Goal: Navigation & Orientation: Find specific page/section

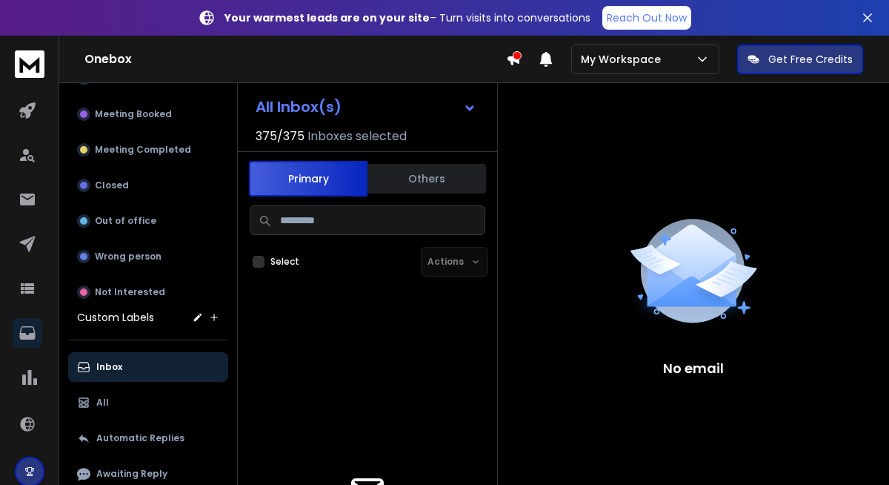
scroll to position [236, 0]
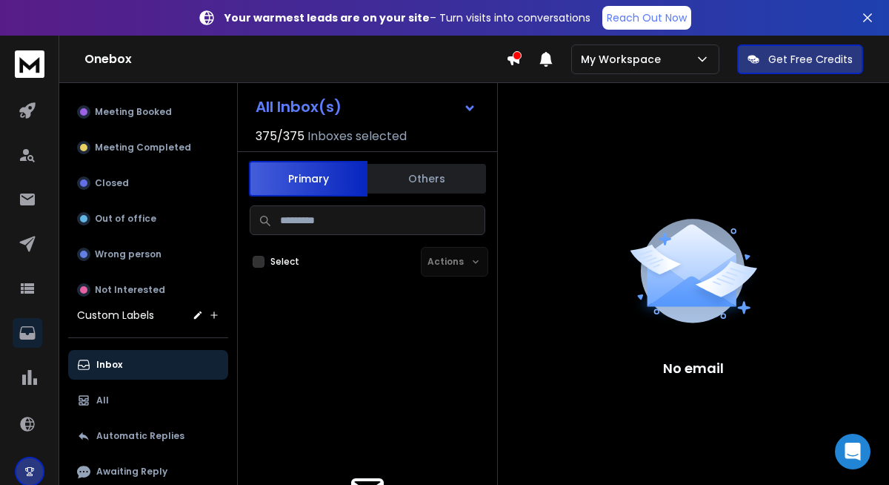
click at [451, 173] on button "Others" at bounding box center [427, 178] width 119 height 33
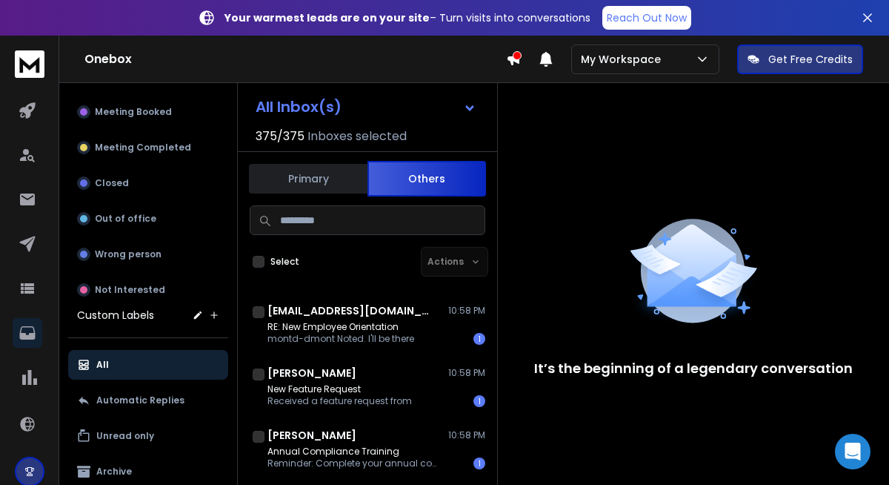
click at [311, 181] on button "Primary" at bounding box center [308, 178] width 119 height 33
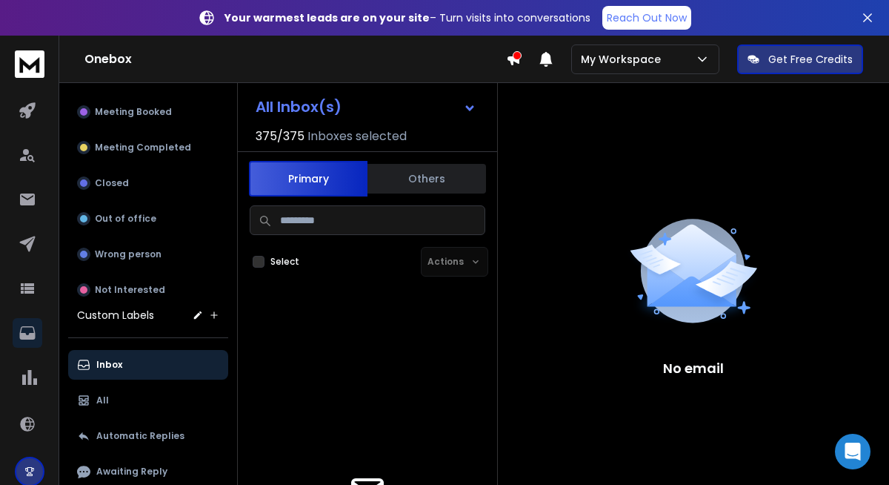
click at [418, 177] on button "Others" at bounding box center [427, 178] width 119 height 33
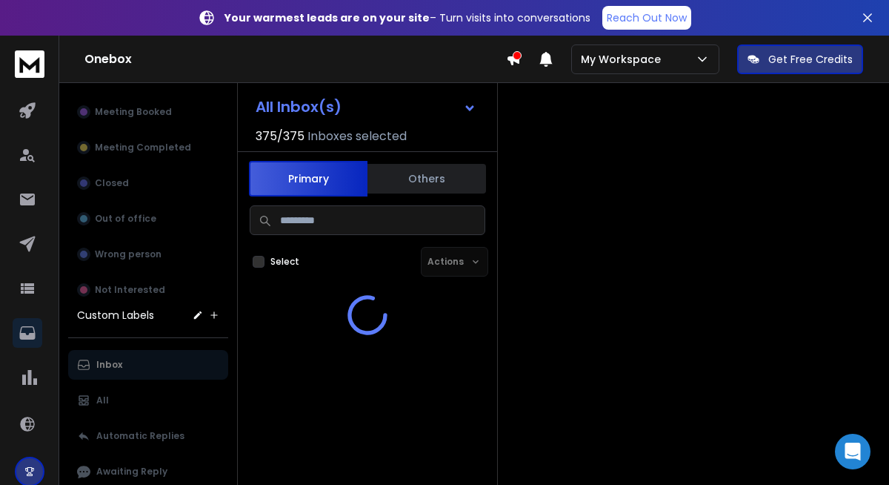
click at [290, 173] on button "Primary" at bounding box center [308, 179] width 119 height 36
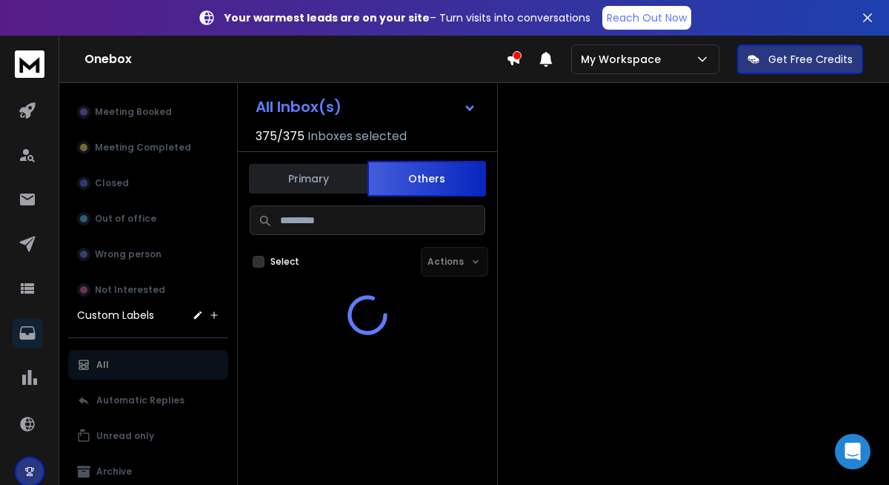
click at [451, 176] on button "Others" at bounding box center [427, 179] width 119 height 36
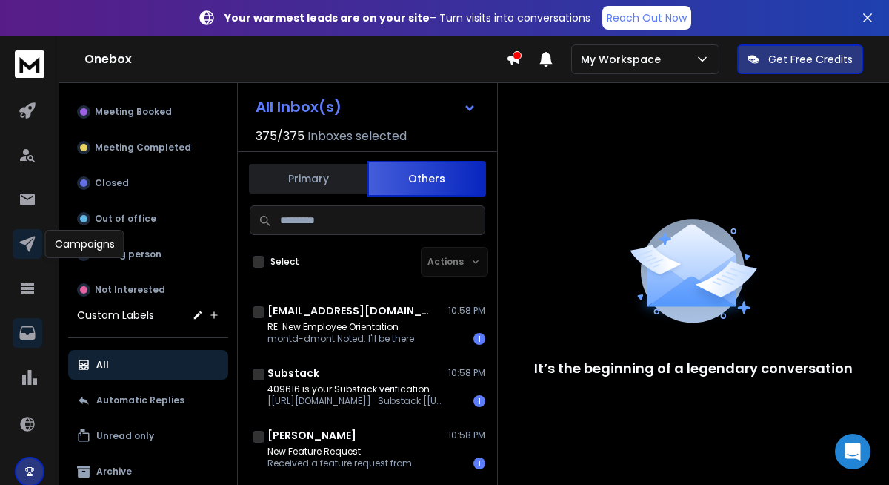
click at [39, 241] on link at bounding box center [28, 244] width 30 height 30
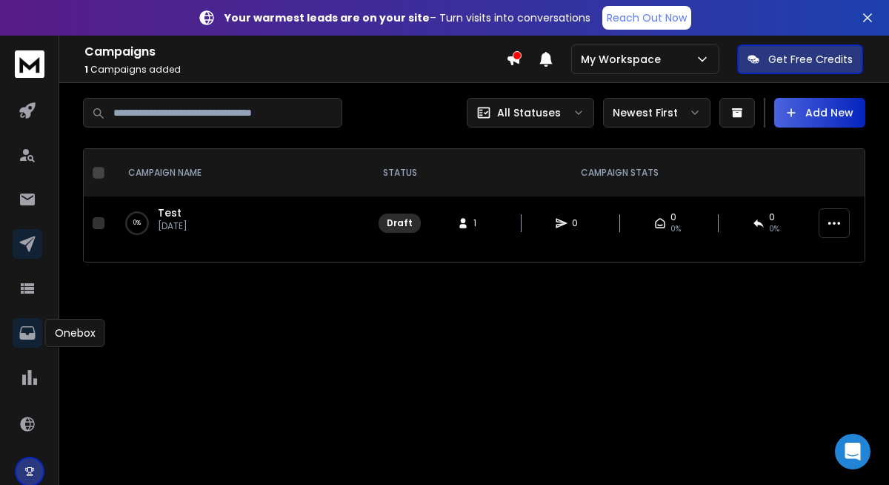
click at [33, 336] on icon at bounding box center [27, 332] width 16 height 13
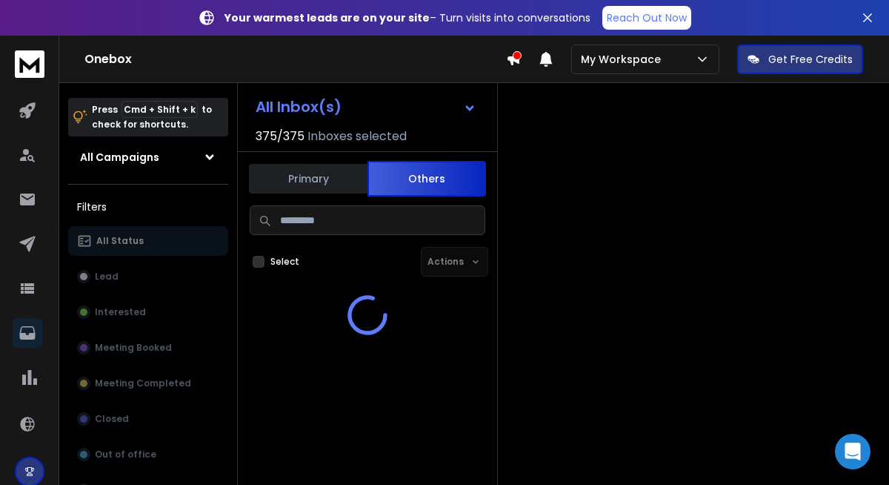
click at [413, 169] on button "Others" at bounding box center [427, 179] width 119 height 36
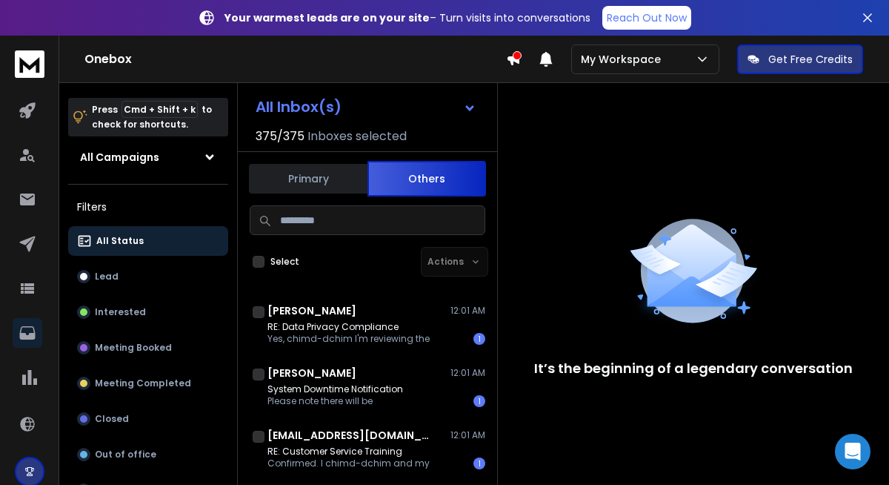
click at [330, 176] on button "Primary" at bounding box center [308, 178] width 119 height 33
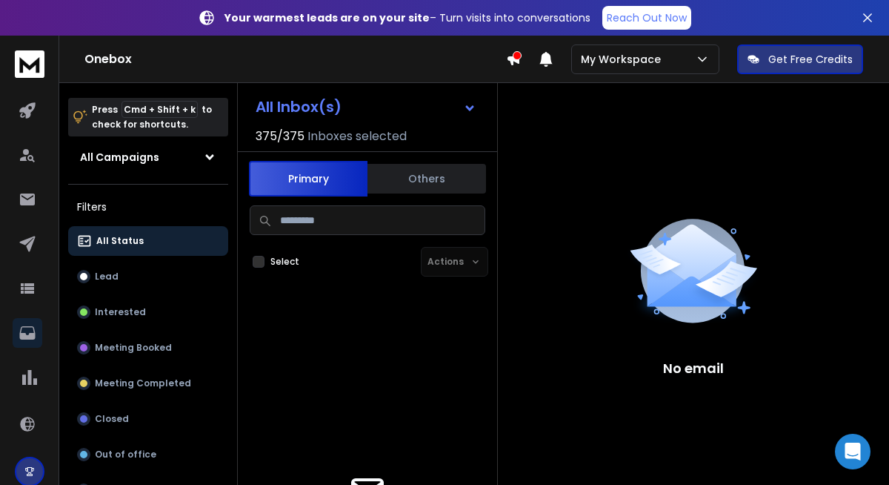
click at [407, 179] on button "Others" at bounding box center [427, 178] width 119 height 33
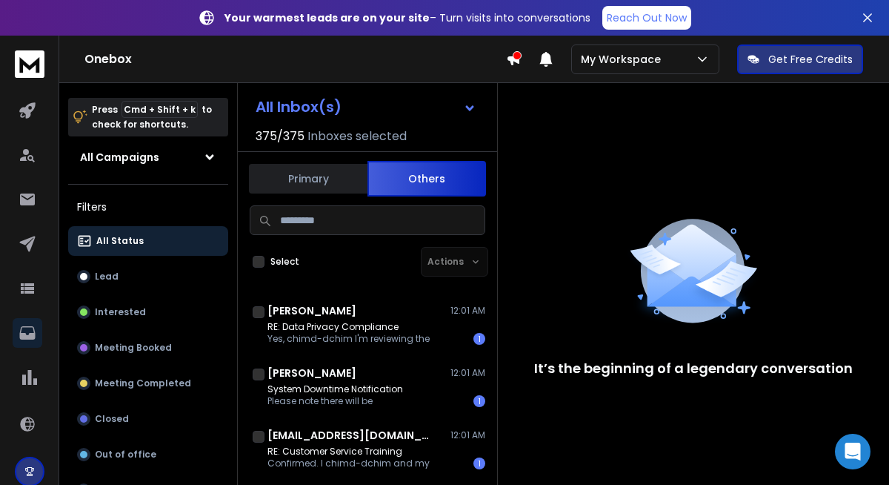
click at [315, 178] on button "Primary" at bounding box center [308, 178] width 119 height 33
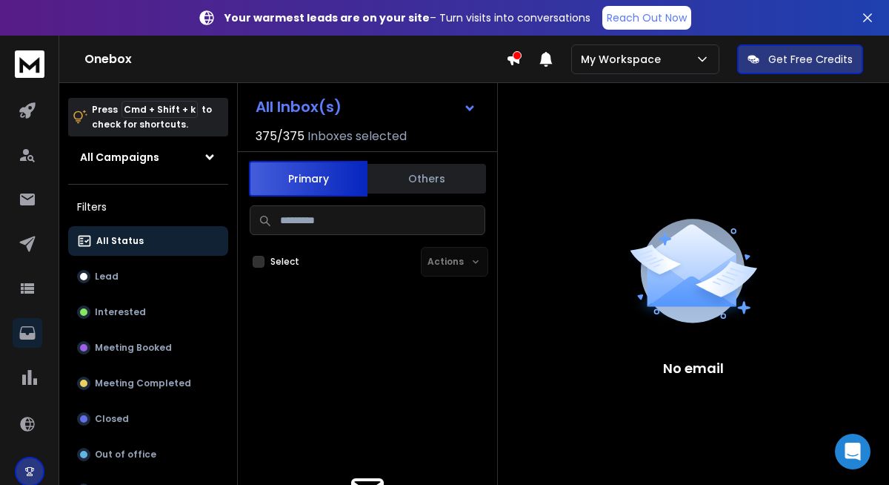
click at [422, 182] on button "Others" at bounding box center [427, 178] width 119 height 33
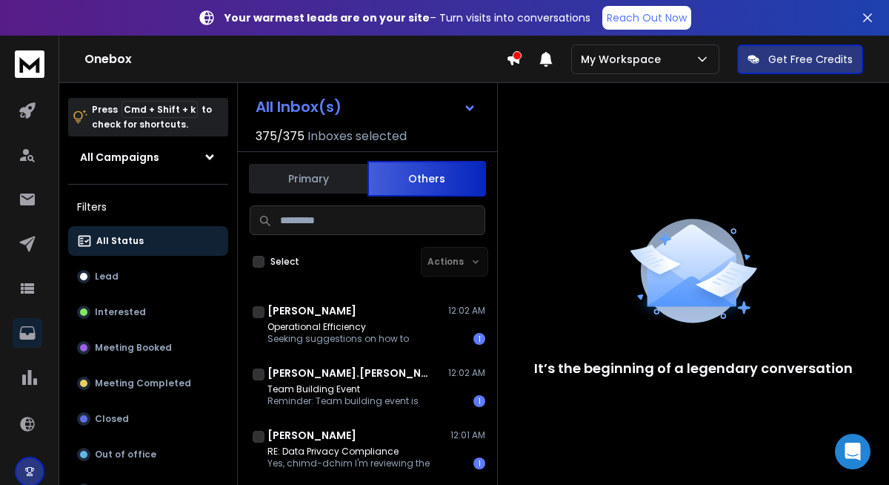
click at [318, 176] on button "Primary" at bounding box center [308, 178] width 119 height 33
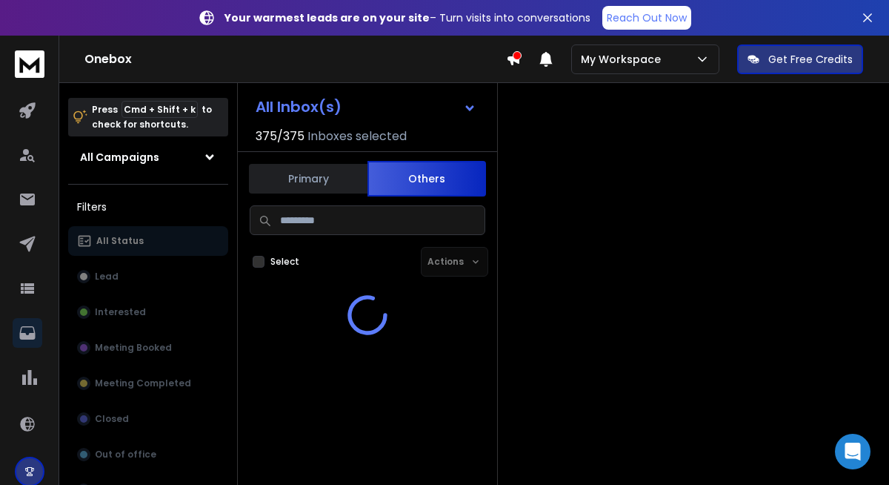
click at [448, 173] on button "Others" at bounding box center [427, 179] width 119 height 36
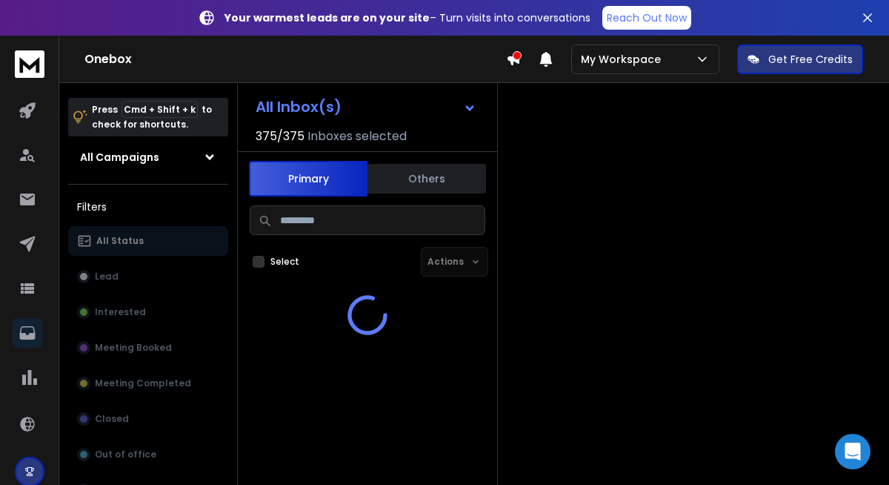
click at [328, 181] on button "Primary" at bounding box center [308, 179] width 119 height 36
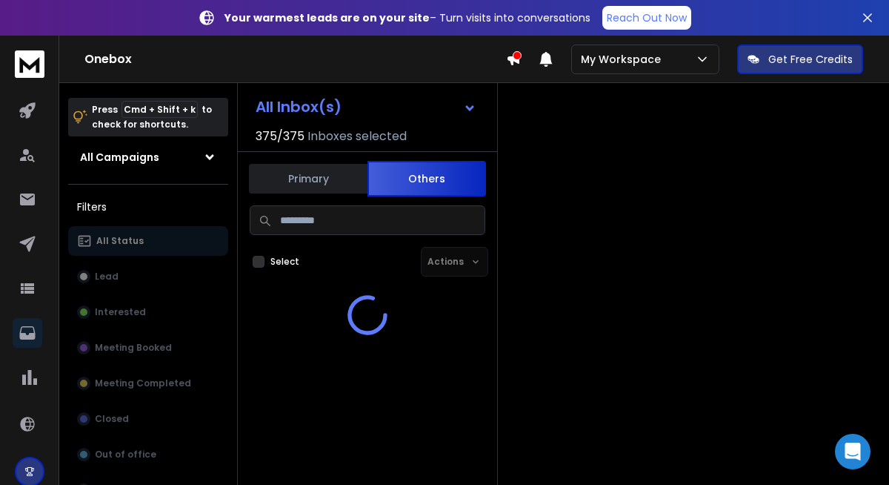
click at [458, 174] on button "Others" at bounding box center [427, 179] width 119 height 36
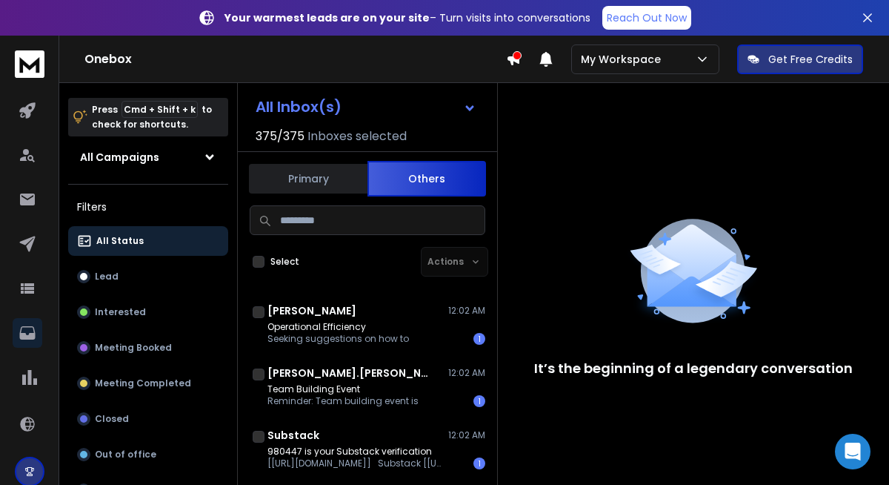
click at [316, 172] on button "Primary" at bounding box center [308, 178] width 119 height 33
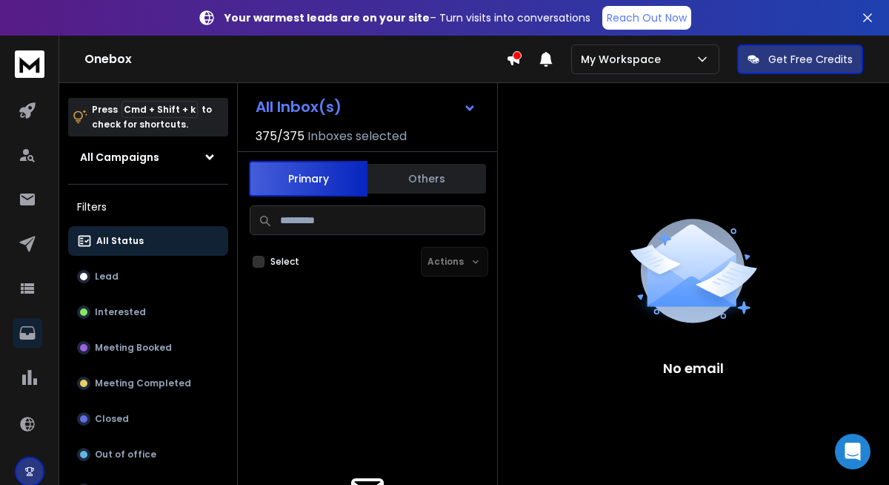
click at [411, 178] on button "Others" at bounding box center [427, 178] width 119 height 33
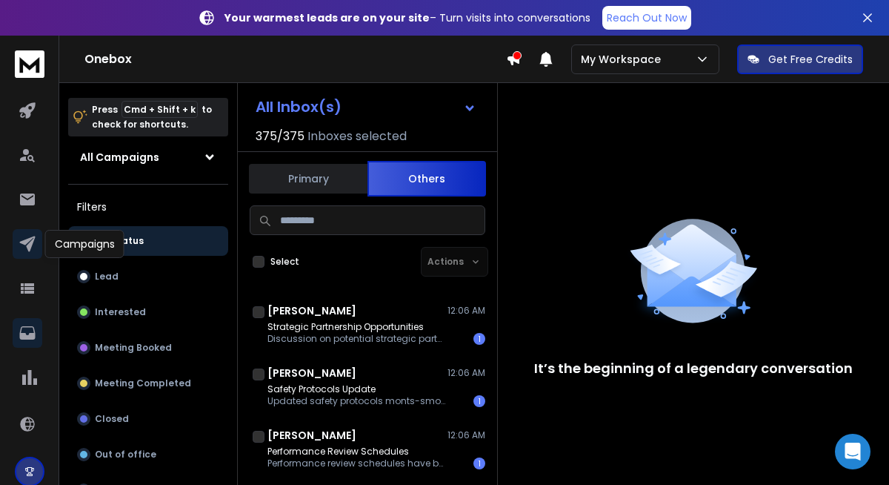
click at [32, 243] on icon at bounding box center [27, 244] width 16 height 16
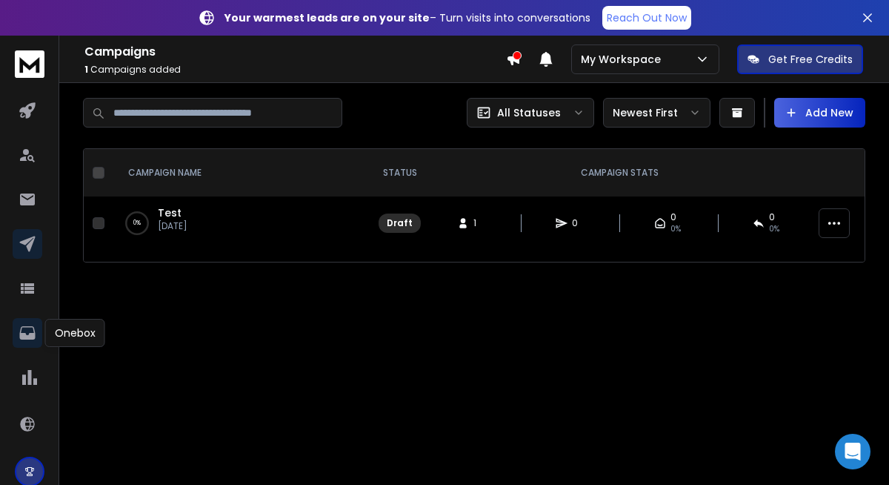
click at [28, 335] on icon at bounding box center [27, 332] width 16 height 13
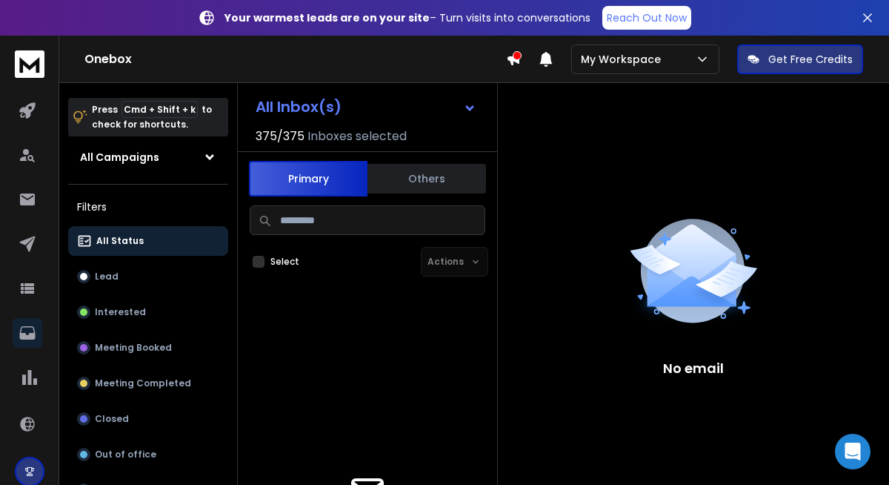
click at [405, 182] on button "Others" at bounding box center [427, 178] width 119 height 33
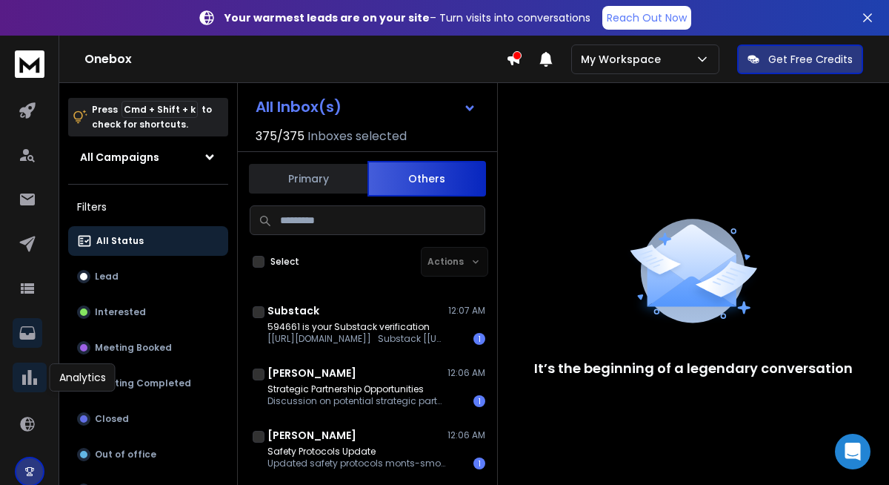
click at [24, 376] on icon at bounding box center [29, 377] width 15 height 15
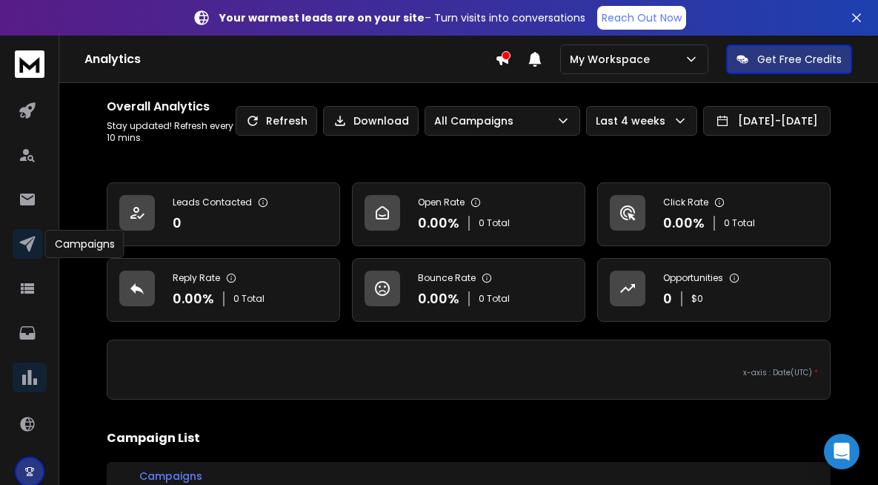
click at [33, 243] on icon at bounding box center [28, 244] width 18 height 18
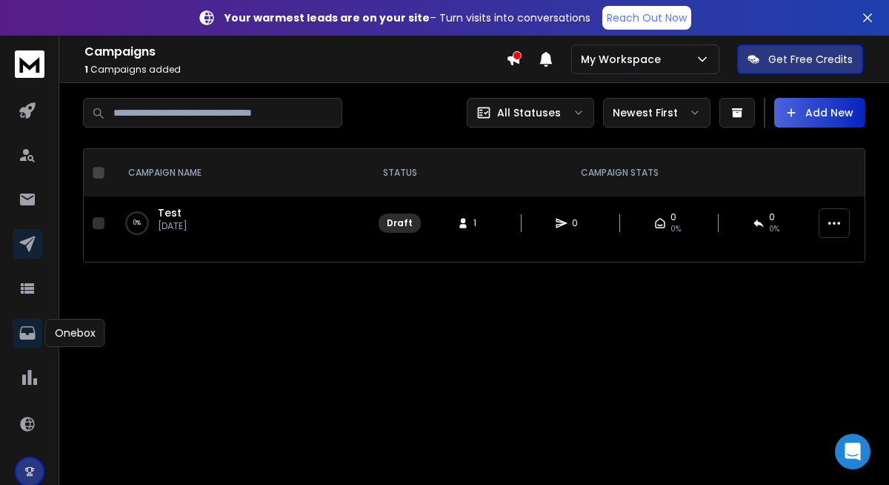
click at [28, 336] on icon at bounding box center [27, 332] width 16 height 13
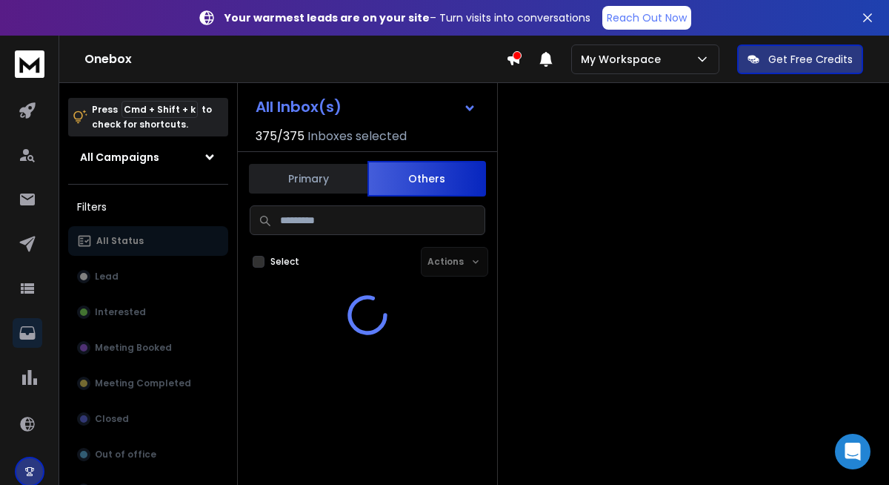
click at [422, 181] on button "Others" at bounding box center [427, 179] width 119 height 36
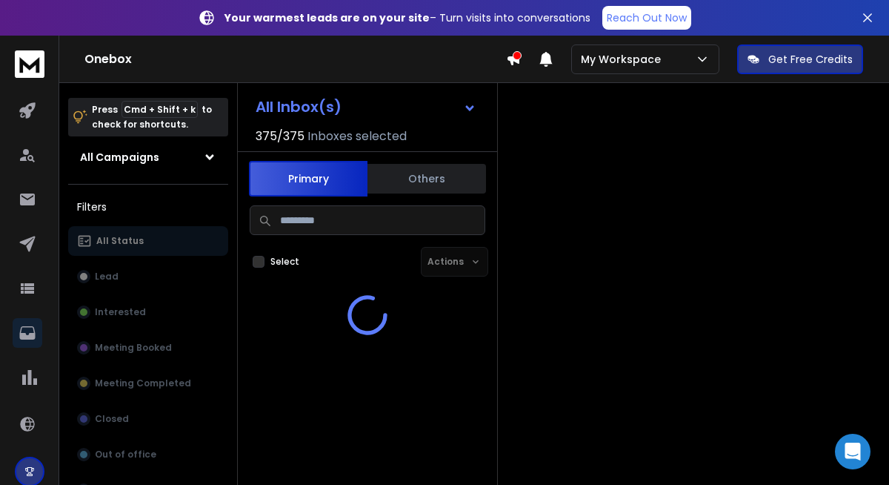
click at [330, 182] on button "Primary" at bounding box center [308, 179] width 119 height 36
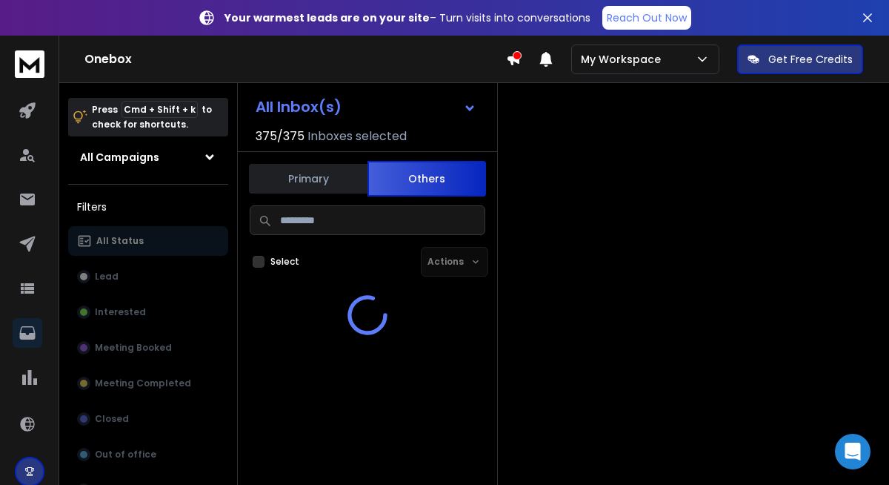
click at [424, 179] on button "Others" at bounding box center [427, 179] width 119 height 36
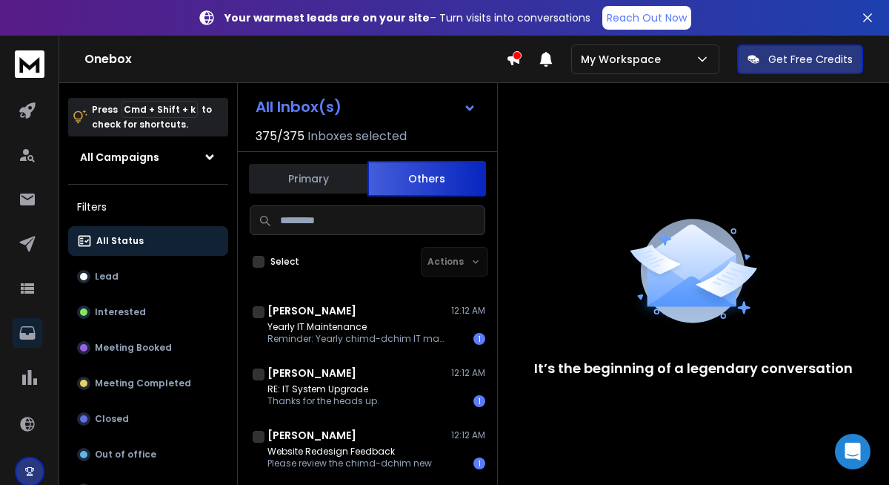
click at [323, 185] on button "Primary" at bounding box center [308, 178] width 119 height 33
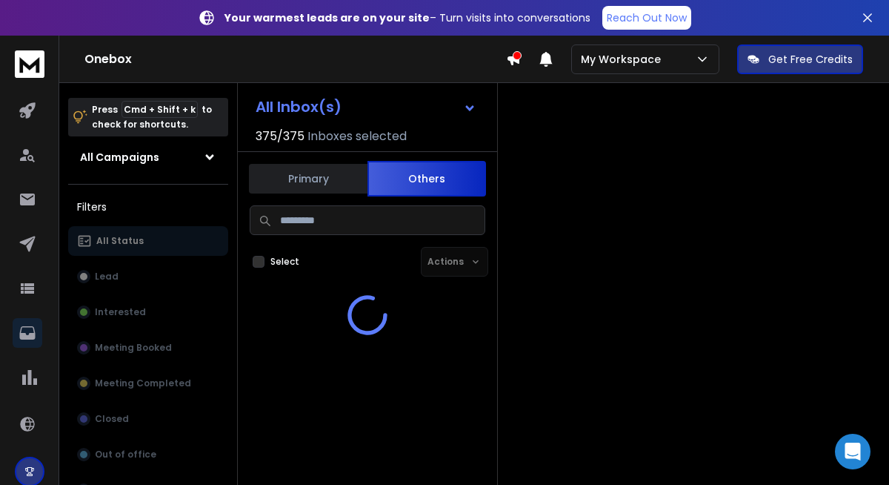
click at [392, 184] on button "Others" at bounding box center [427, 179] width 119 height 36
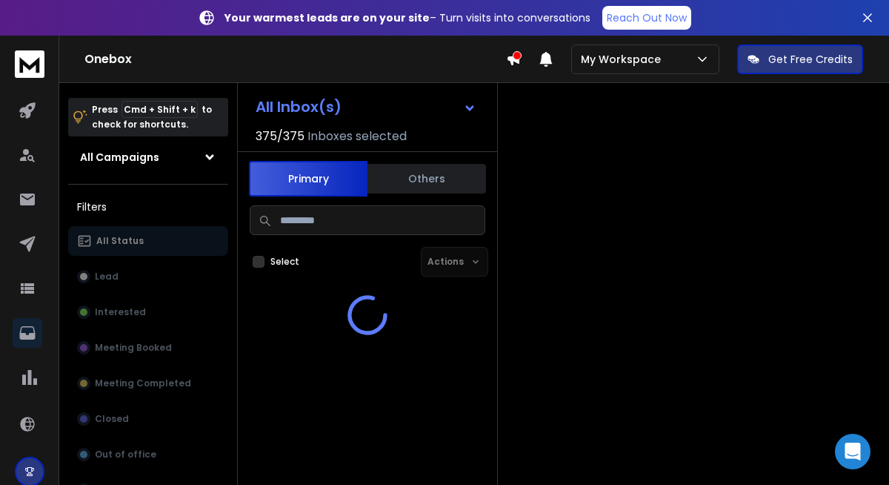
click at [333, 184] on button "Primary" at bounding box center [308, 179] width 119 height 36
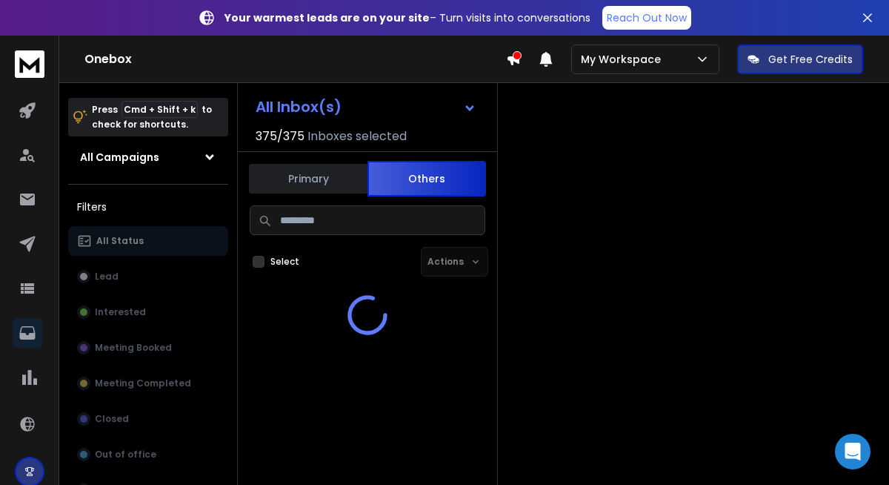
click at [424, 182] on button "Others" at bounding box center [427, 179] width 119 height 36
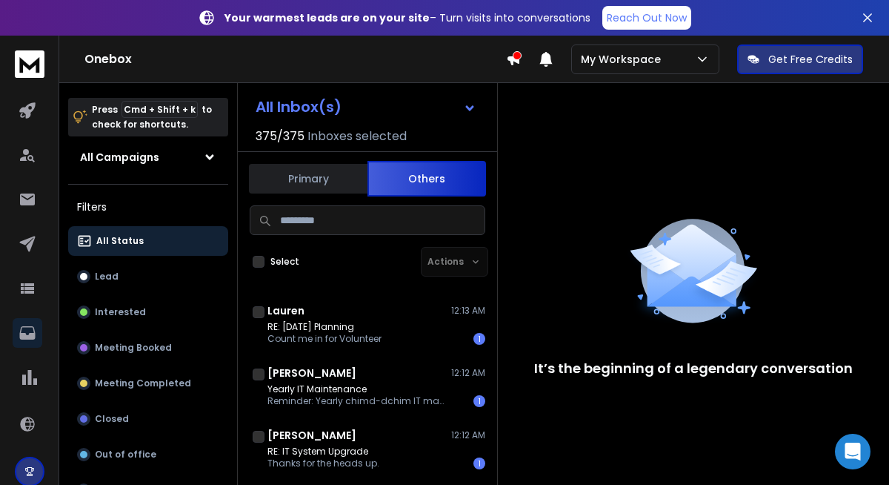
click at [286, 172] on button "Primary" at bounding box center [308, 178] width 119 height 33
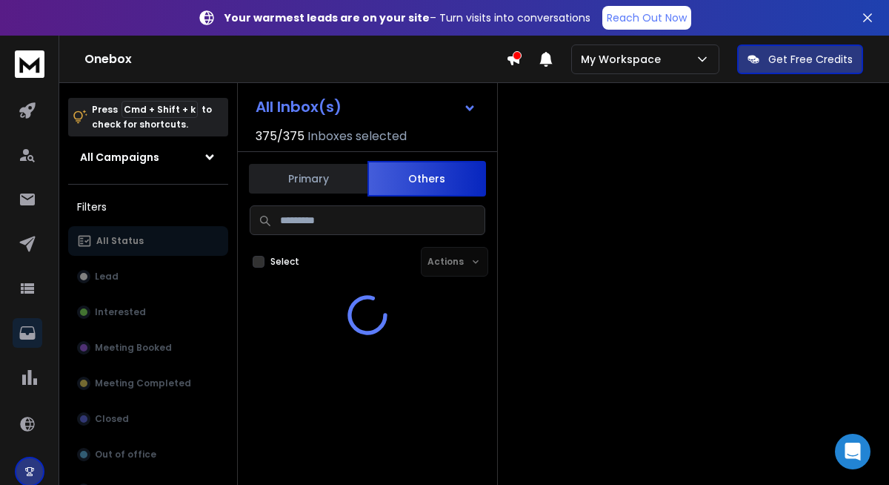
click at [411, 181] on button "Others" at bounding box center [427, 179] width 119 height 36
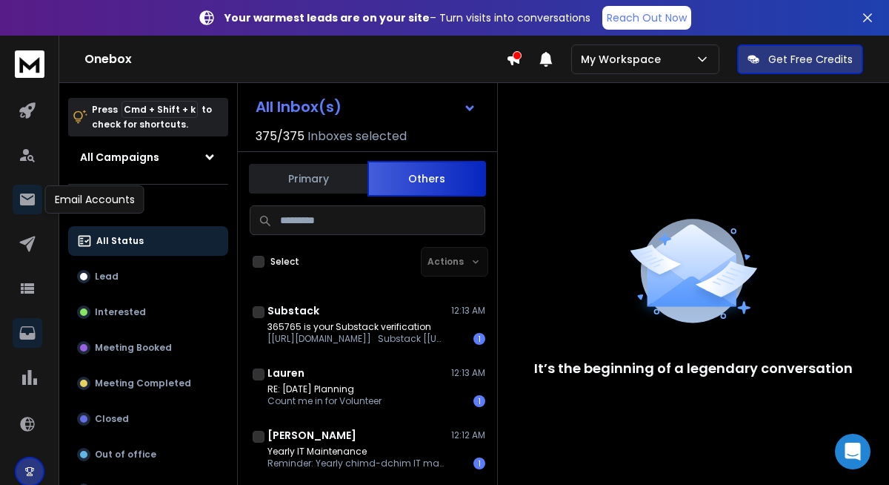
click at [24, 197] on icon at bounding box center [28, 199] width 18 height 18
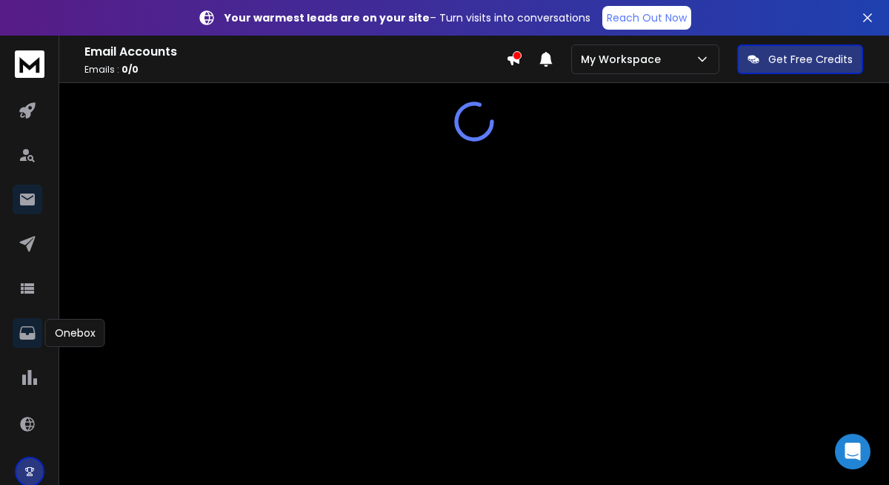
click at [30, 335] on icon at bounding box center [27, 332] width 16 height 13
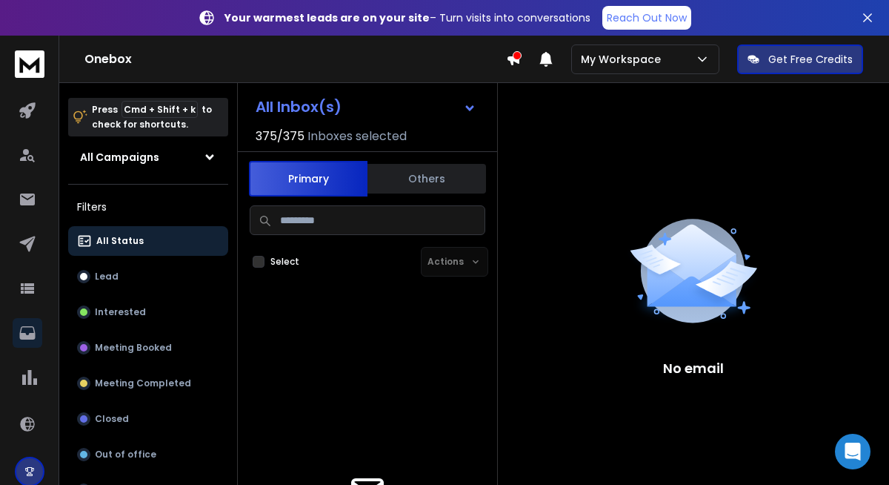
click at [440, 186] on button "Others" at bounding box center [427, 178] width 119 height 33
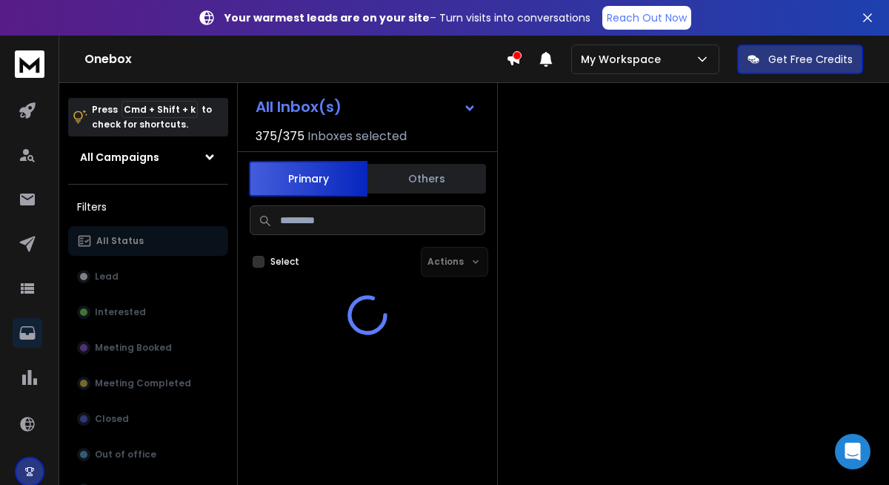
click at [292, 181] on button "Primary" at bounding box center [308, 179] width 119 height 36
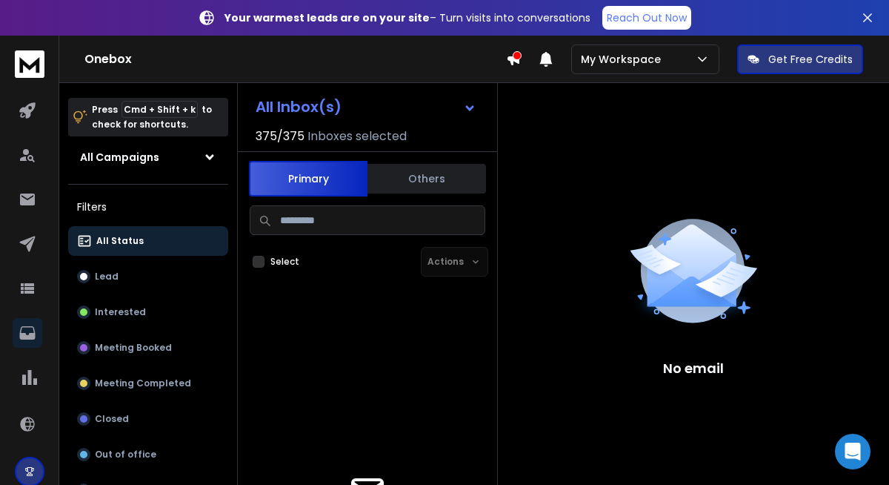
click at [428, 179] on button "Others" at bounding box center [427, 178] width 119 height 33
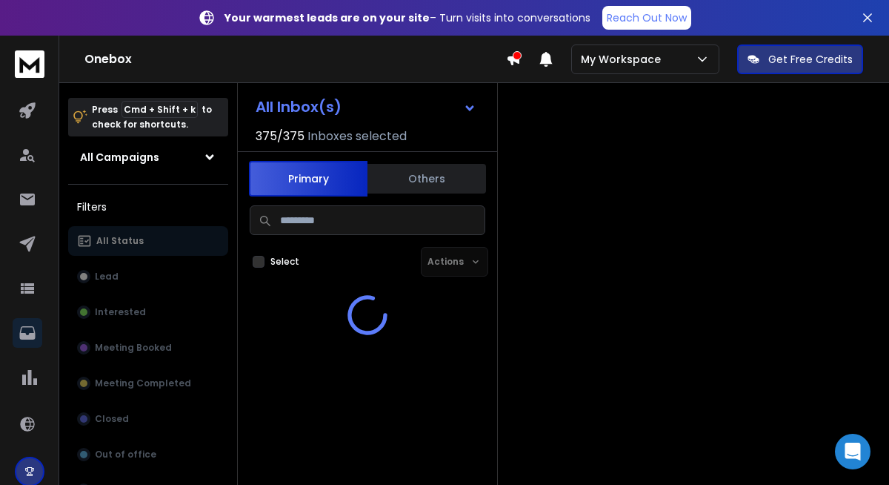
click at [277, 190] on button "Primary" at bounding box center [308, 179] width 119 height 36
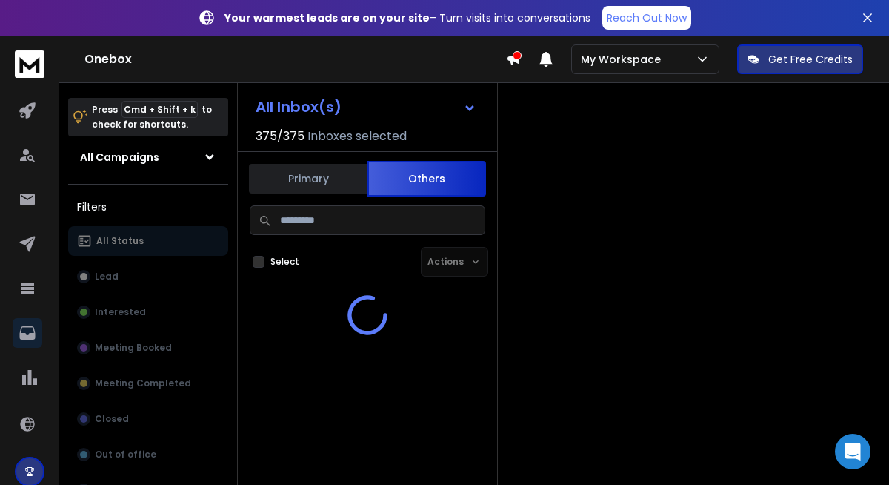
click at [423, 181] on button "Others" at bounding box center [427, 179] width 119 height 36
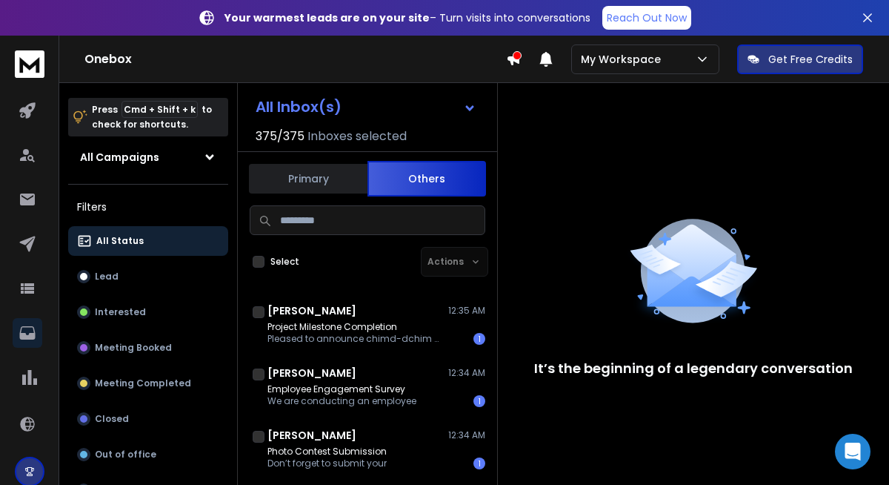
click at [319, 183] on button "Primary" at bounding box center [308, 178] width 119 height 33
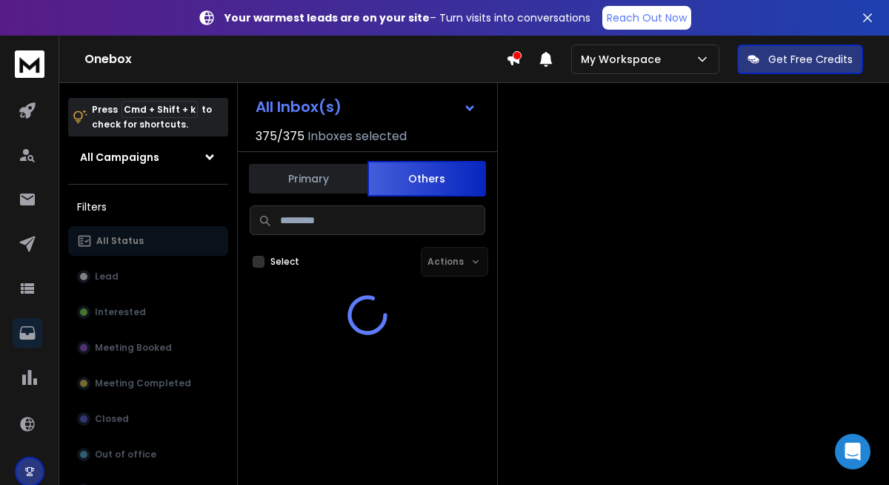
click at [397, 176] on button "Others" at bounding box center [427, 179] width 119 height 36
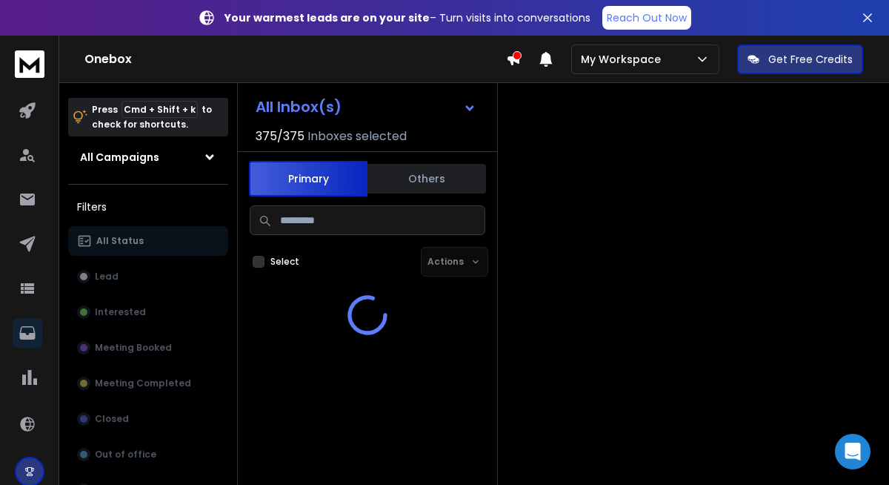
click at [321, 174] on button "Primary" at bounding box center [308, 179] width 119 height 36
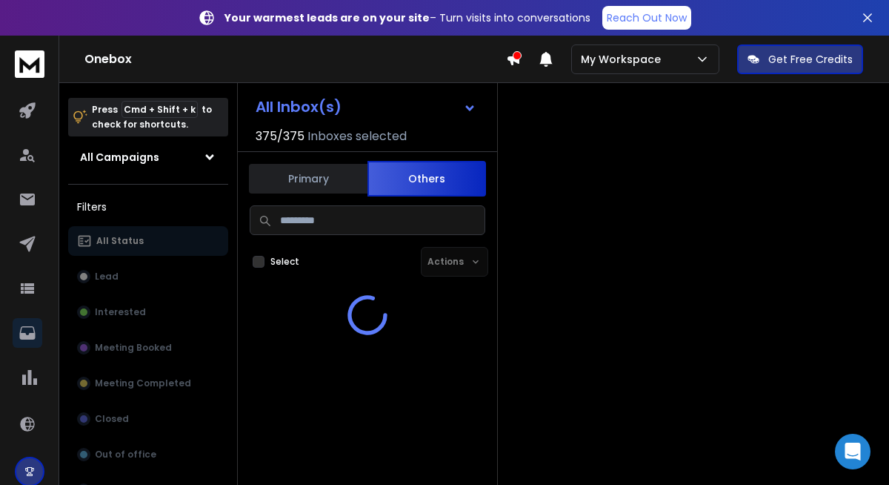
click at [441, 173] on button "Others" at bounding box center [427, 179] width 119 height 36
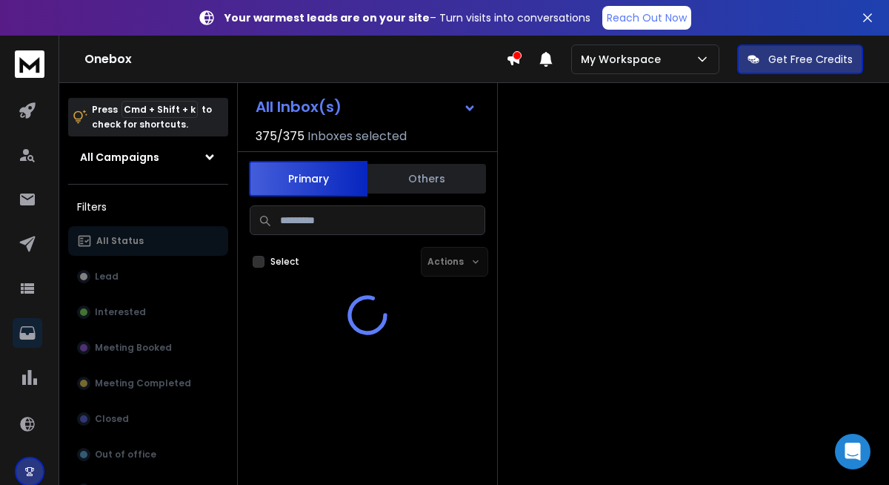
click at [315, 179] on button "Primary" at bounding box center [308, 179] width 119 height 36
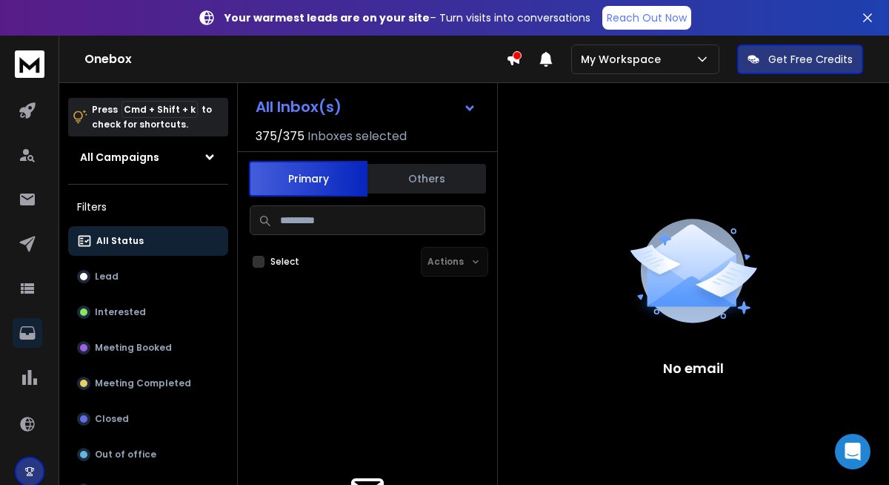
click at [416, 180] on button "Others" at bounding box center [427, 178] width 119 height 33
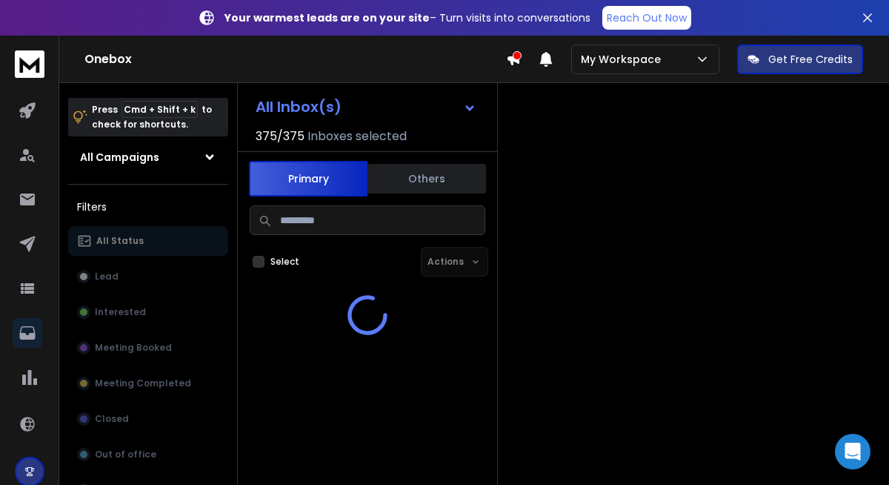
click at [282, 179] on button "Primary" at bounding box center [308, 179] width 119 height 36
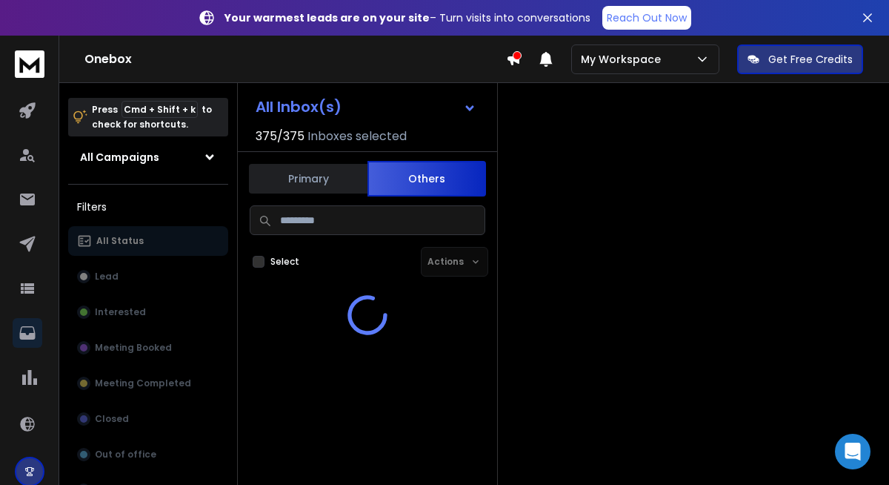
click at [434, 176] on button "Others" at bounding box center [427, 179] width 119 height 36
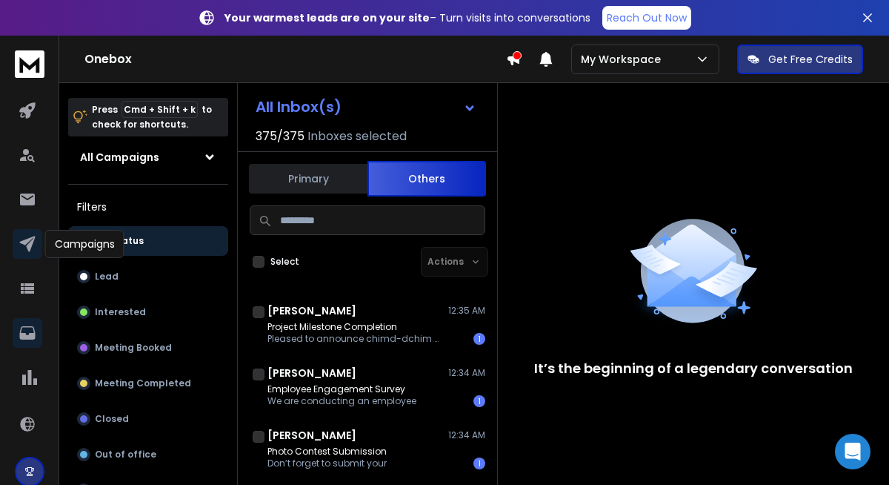
drag, startPoint x: 25, startPoint y: 242, endPoint x: 36, endPoint y: 239, distance: 10.8
click at [26, 242] on icon at bounding box center [27, 244] width 16 height 16
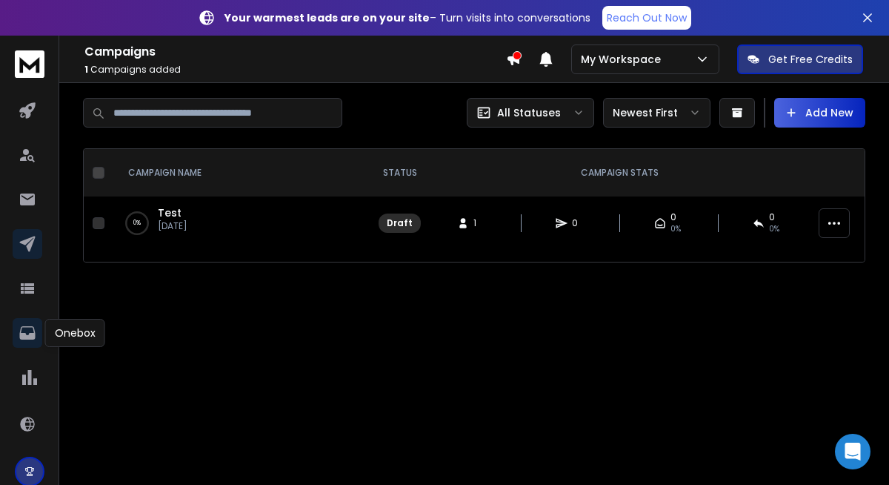
click at [31, 333] on icon at bounding box center [27, 332] width 16 height 13
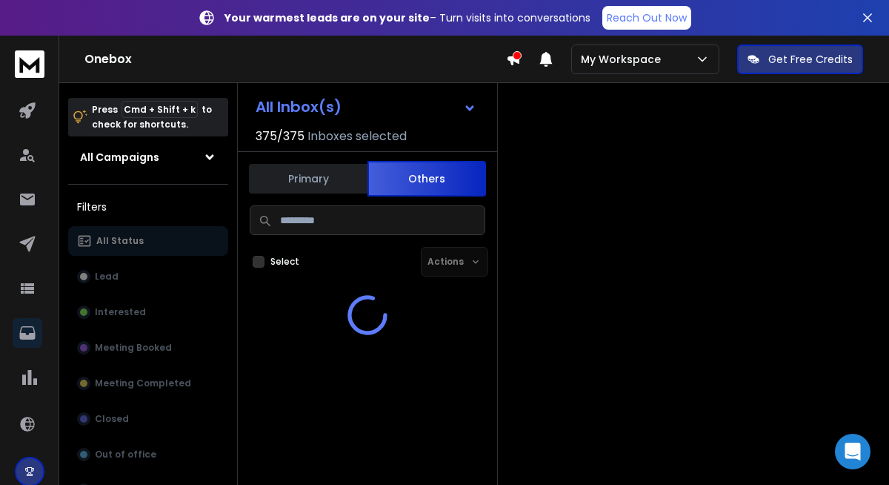
click at [399, 185] on button "Others" at bounding box center [427, 179] width 119 height 36
